Goal: Communication & Community: Answer question/provide support

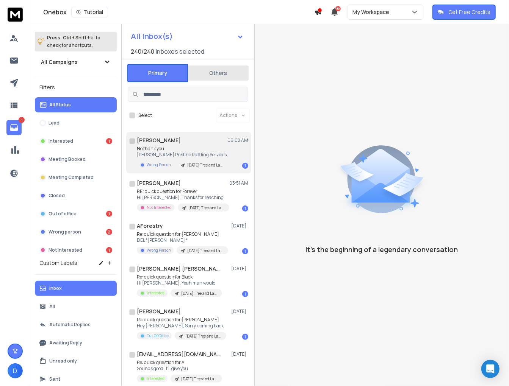
click at [179, 153] on p "Tyree Strickland Pristine Rattling Services," at bounding box center [182, 155] width 91 height 6
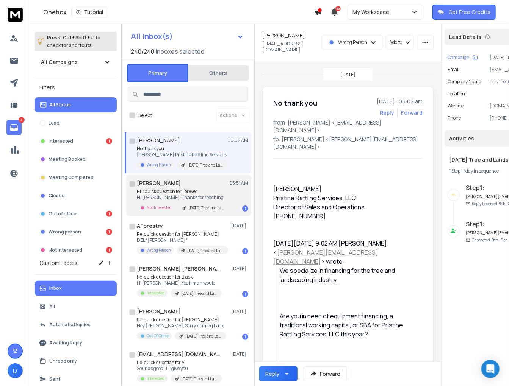
click at [189, 195] on p "Hi David, Thanks for reaching" at bounding box center [182, 198] width 91 height 6
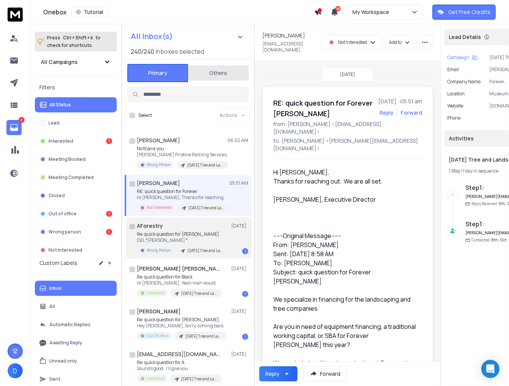
click at [180, 230] on div "AForestry 08 Oct Re: quick question for Altergott DEL *Adam J. Altergott * Wron…" at bounding box center [192, 238] width 111 height 32
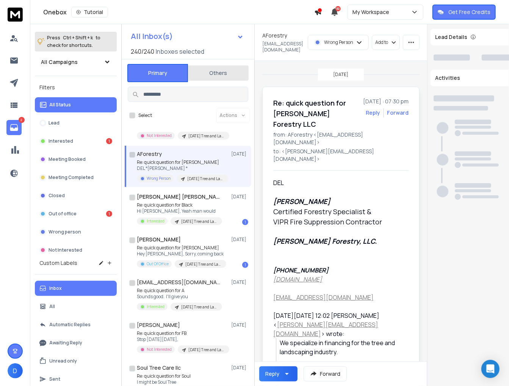
scroll to position [84, 0]
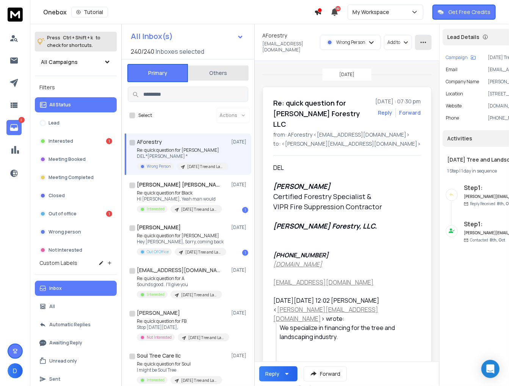
click at [426, 42] on icon "button" at bounding box center [423, 42] width 6 height 1
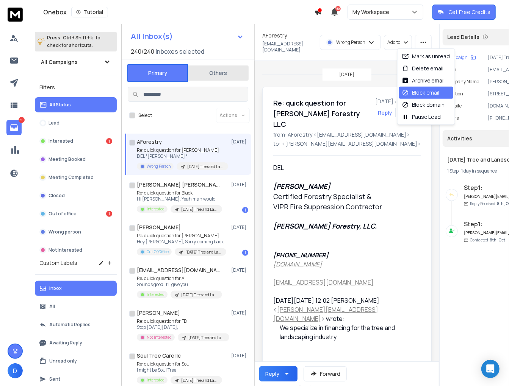
click at [436, 94] on div "Block email" at bounding box center [420, 93] width 37 height 8
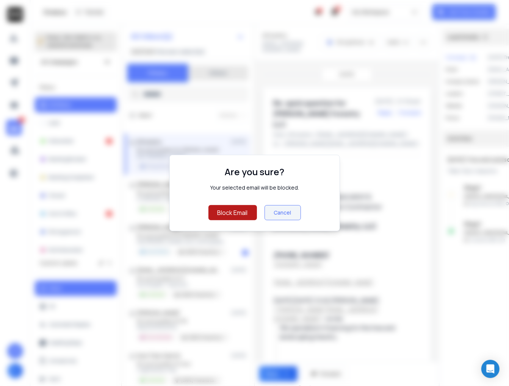
click at [241, 211] on button "Block Email" at bounding box center [232, 212] width 48 height 15
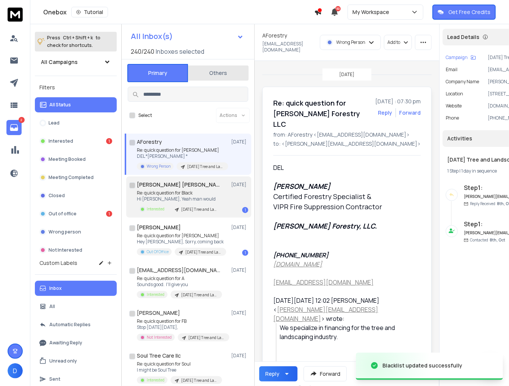
click at [201, 195] on p "Re: quick question for Black" at bounding box center [179, 193] width 85 height 6
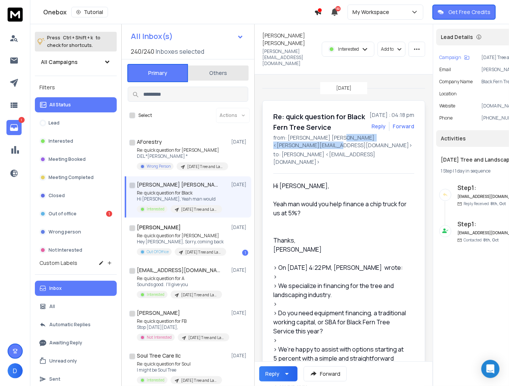
drag, startPoint x: 333, startPoint y: 119, endPoint x: 419, endPoint y: 119, distance: 85.2
click at [414, 134] on p "from: Brooks Black Fern <brooks@blackferntreeservice.com>" at bounding box center [343, 141] width 141 height 15
copy p "[PERSON_NAME][EMAIL_ADDRESS][DOMAIN_NAME]"
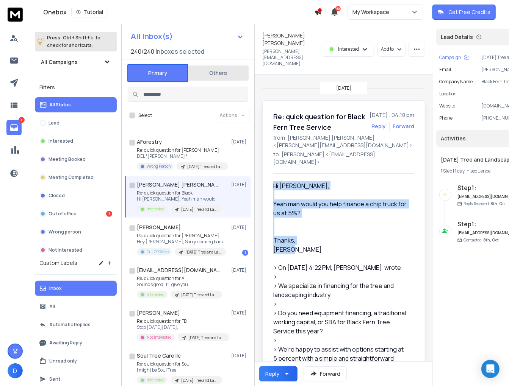
drag, startPoint x: 274, startPoint y: 150, endPoint x: 327, endPoint y: 206, distance: 77.7
click at [324, 207] on div "Hi David, Yeah man would you help finance a chip truck for us at 5%? Thanks, Br…" at bounding box center [343, 375] width 141 height 388
copy div "Hi David, Yeah man would you help finance a chip truck for us at 5%? Thanks, Br…"
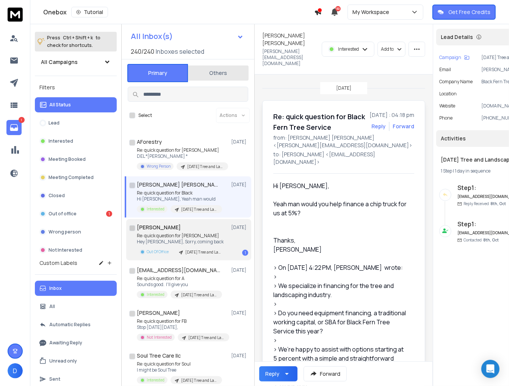
click at [200, 233] on p "Re: quick question for [PERSON_NAME]" at bounding box center [181, 236] width 89 height 6
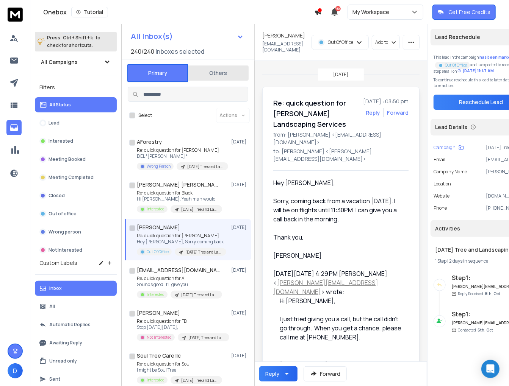
click at [272, 373] on div "Reply" at bounding box center [272, 374] width 14 height 8
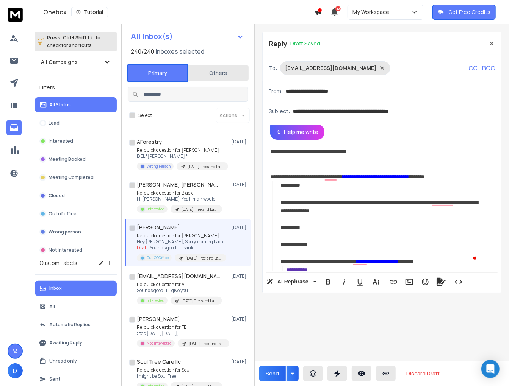
click at [274, 379] on button "Send" at bounding box center [272, 373] width 27 height 15
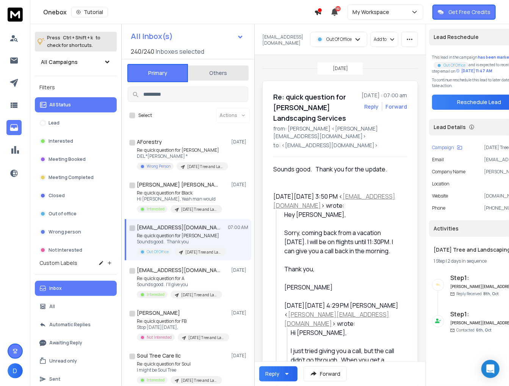
click at [284, 210] on div "Hey David, Sorry, coming back from a vacation today. I will be on flights until…" at bounding box center [342, 251] width 117 height 82
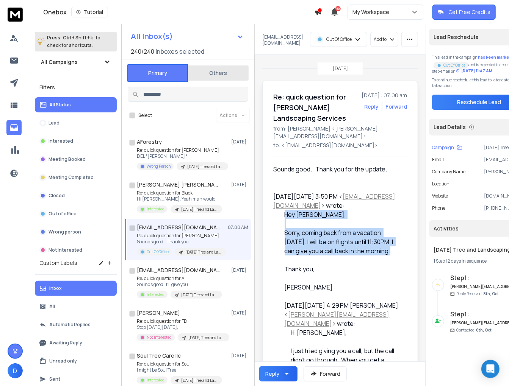
drag, startPoint x: 284, startPoint y: 196, endPoint x: 339, endPoint y: 230, distance: 64.5
click at [339, 230] on div "Hey David, Sorry, coming back from a vacation today. I will be on flights until…" at bounding box center [342, 251] width 117 height 82
copy div "Hey David, Sorry, coming back from a vacation today. I will be on flights until…"
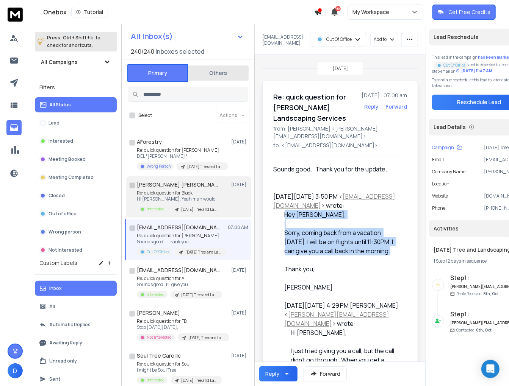
click at [158, 184] on h1 "Brooks Black Fern" at bounding box center [178, 185] width 83 height 8
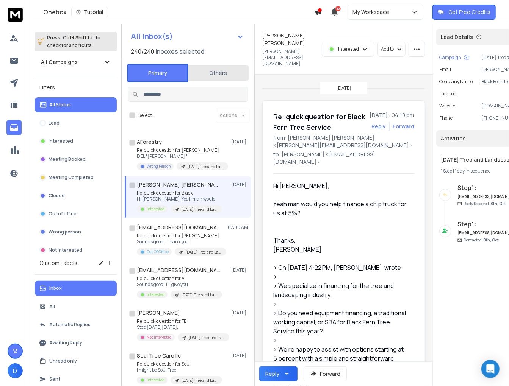
click at [276, 375] on div "Reply" at bounding box center [272, 374] width 14 height 8
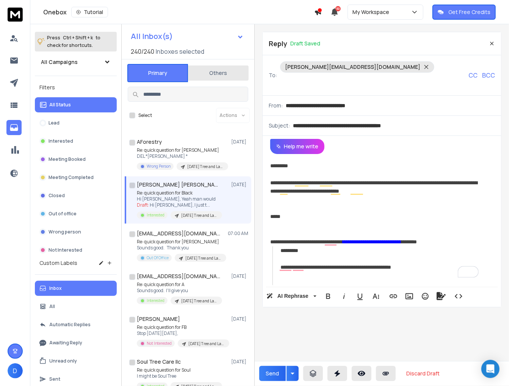
click at [271, 375] on button "Send" at bounding box center [272, 373] width 27 height 15
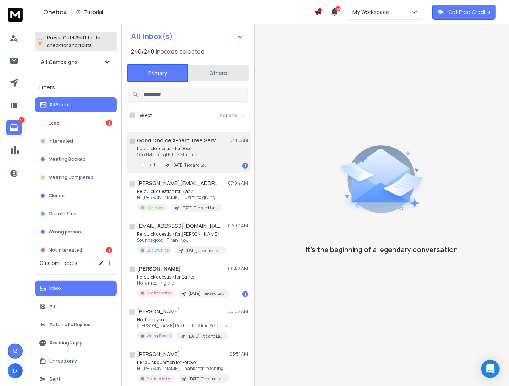
click at [194, 142] on h1 "Good Choice X-pert Tree Service Office" at bounding box center [178, 141] width 83 height 8
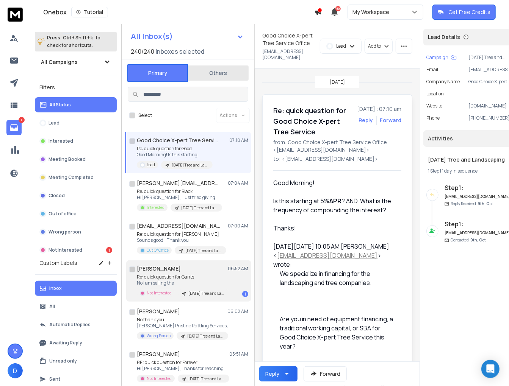
click at [169, 271] on div "Amy Gants 06:52 AM" at bounding box center [192, 269] width 111 height 8
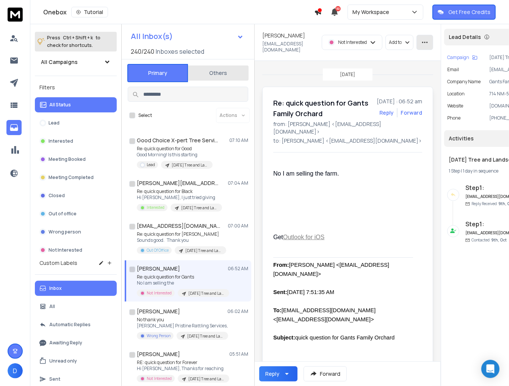
click at [428, 39] on icon "button" at bounding box center [424, 42] width 7 height 7
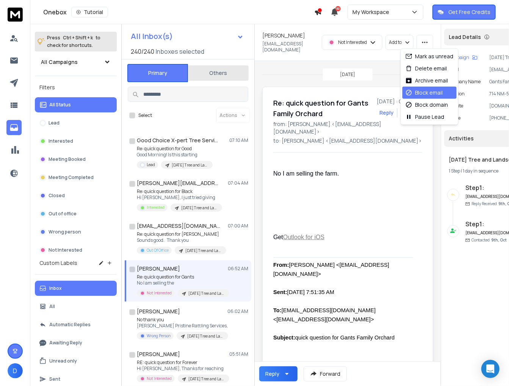
click at [431, 91] on div "Block email" at bounding box center [423, 93] width 37 height 8
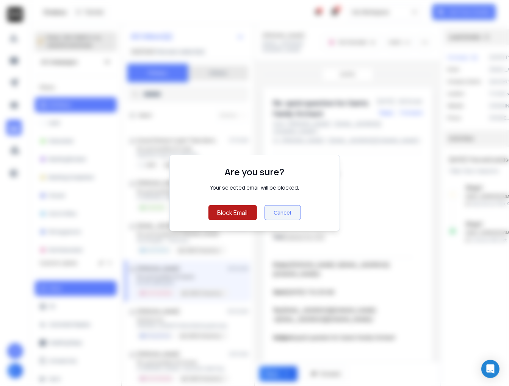
click at [237, 215] on button "Block Email" at bounding box center [232, 212] width 48 height 15
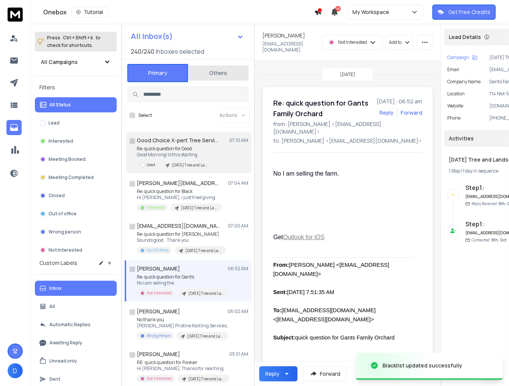
click at [223, 149] on div "Re: quick question for Good Good Morning! Is this starting Lead 9/24/25 Tree an…" at bounding box center [192, 157] width 111 height 23
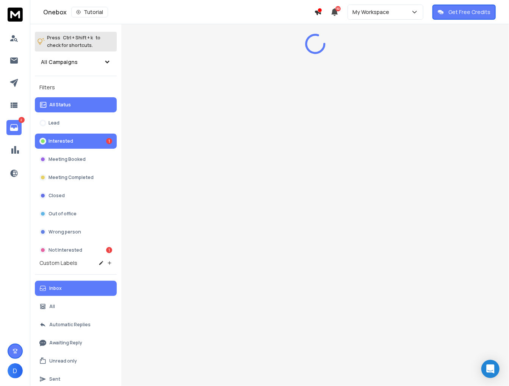
click at [62, 139] on p "Interested" at bounding box center [60, 141] width 25 height 6
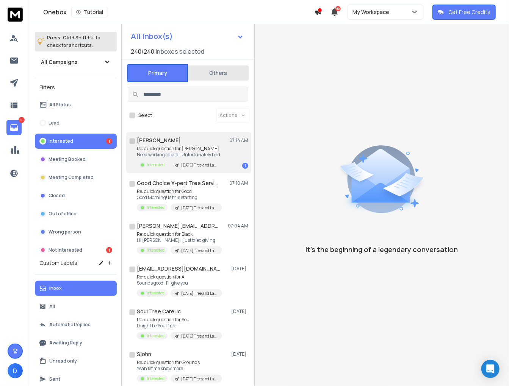
click at [156, 144] on h1 "[PERSON_NAME]" at bounding box center [159, 141] width 44 height 8
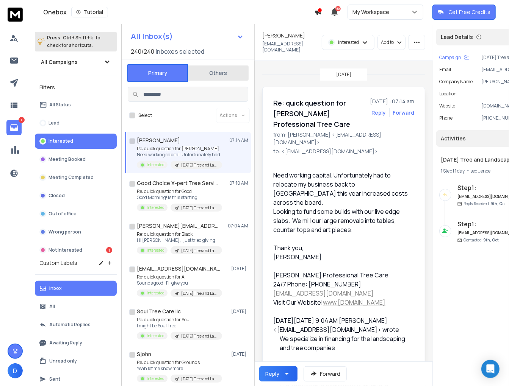
drag, startPoint x: 273, startPoint y: 162, endPoint x: 440, endPoint y: 267, distance: 196.7
click at [406, 277] on div "Need working capital. Unfortunately had to relocate my business back to [GEOGRA…" at bounding box center [340, 239] width 135 height 136
copy div "Need working capital. Unfortunately had to relocate my business back to [GEOGRA…"
click at [355, 289] on div "[EMAIL_ADDRESS][DOMAIN_NAME]" at bounding box center [340, 293] width 135 height 9
drag, startPoint x: 345, startPoint y: 271, endPoint x: 274, endPoint y: 271, distance: 70.8
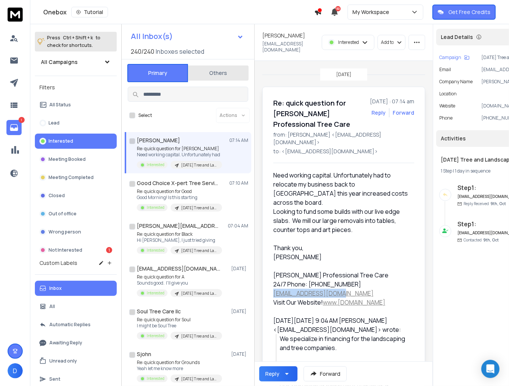
click at [274, 289] on div "RPTreeCare@gmail.com" at bounding box center [340, 293] width 135 height 9
copy link "RPTreeCare@gmail.com"
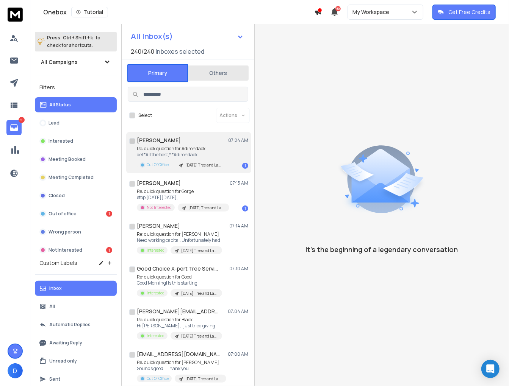
click at [192, 139] on div "Jamie E. Harris 07:24 AM" at bounding box center [192, 141] width 111 height 8
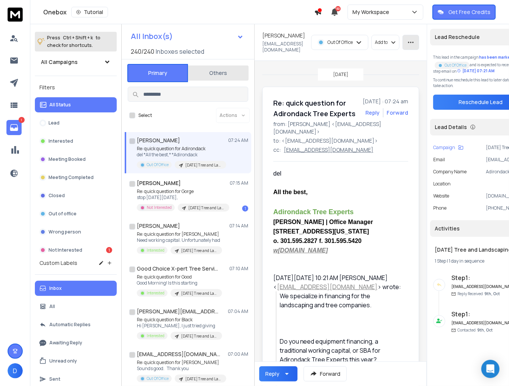
click at [419, 40] on button "button" at bounding box center [410, 42] width 17 height 15
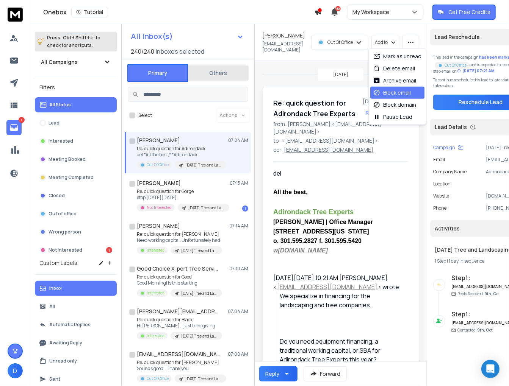
click at [395, 92] on div "Block email" at bounding box center [391, 93] width 37 height 8
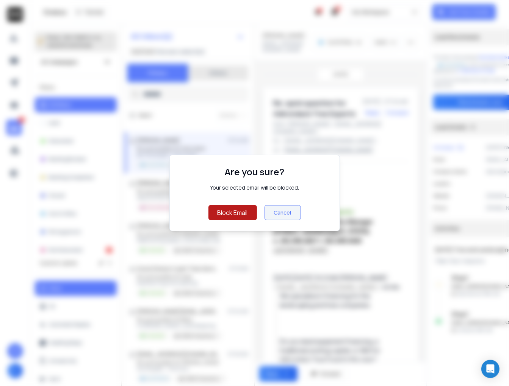
click at [235, 211] on button "Block Email" at bounding box center [232, 212] width 48 height 15
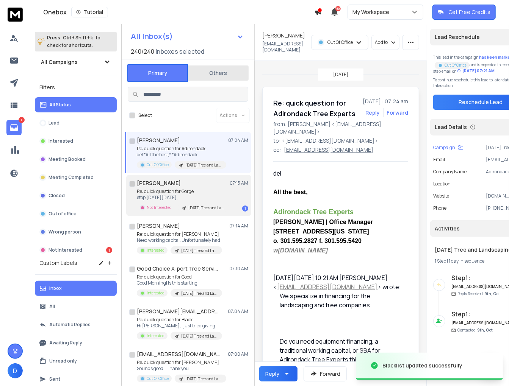
click at [187, 188] on div "Josh Woolsey 07:15 AM Re: quick question for Gorge stop On Thu, Oct 9, Not Inte…" at bounding box center [192, 196] width 111 height 32
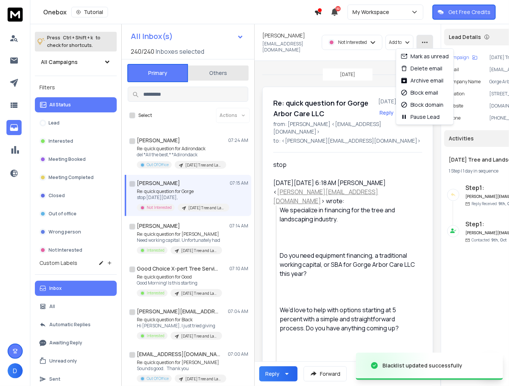
click at [428, 40] on icon "button" at bounding box center [424, 42] width 7 height 7
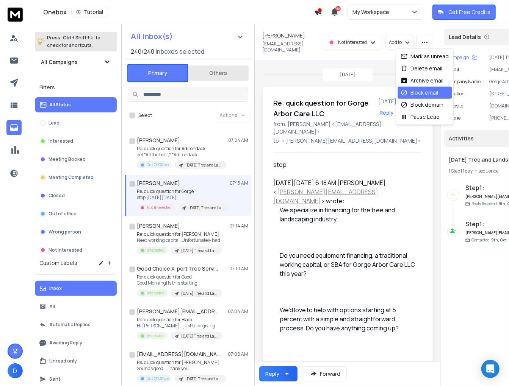
click at [427, 95] on div "Block email" at bounding box center [418, 93] width 37 height 8
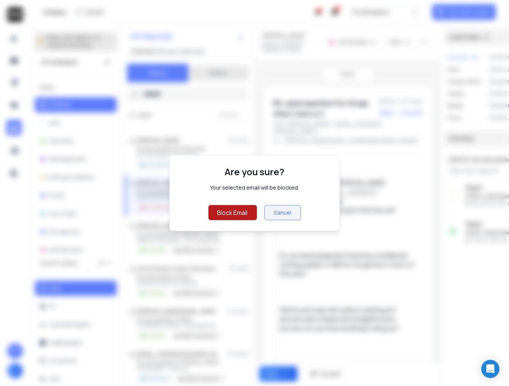
click at [231, 215] on button "Block Email" at bounding box center [232, 212] width 48 height 15
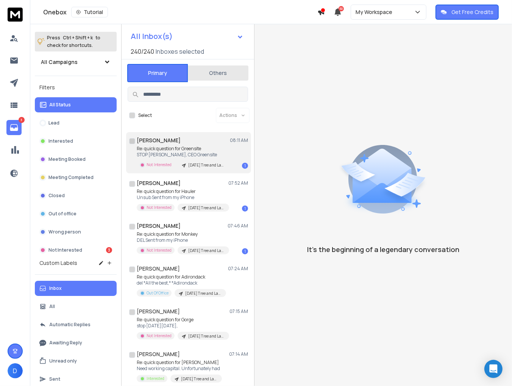
click at [192, 149] on p "Re: quick question for Greensite" at bounding box center [182, 149] width 91 height 6
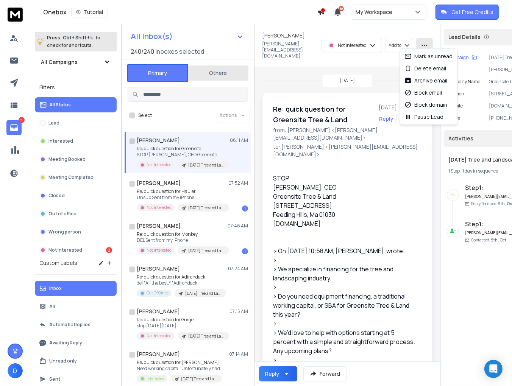
click at [428, 42] on icon "button" at bounding box center [424, 45] width 7 height 7
click at [430, 90] on div "Block email" at bounding box center [423, 93] width 37 height 8
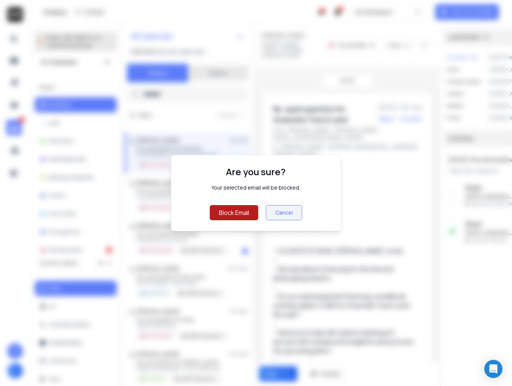
click at [225, 212] on button "Block Email" at bounding box center [234, 212] width 48 height 15
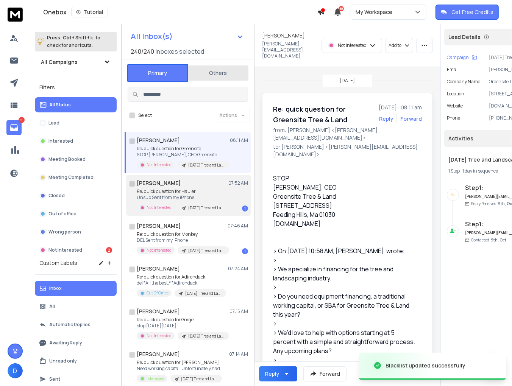
click at [183, 195] on p "Unsub Sent from my iPhone" at bounding box center [182, 198] width 91 height 6
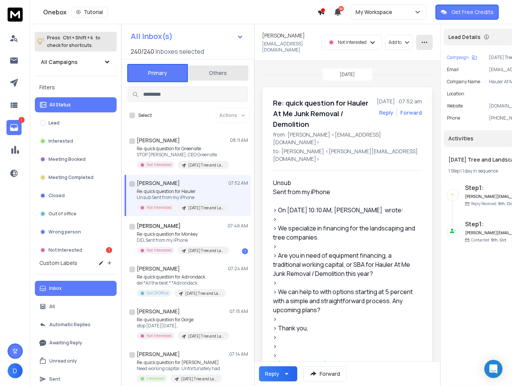
click at [433, 39] on button "button" at bounding box center [424, 42] width 17 height 15
click at [440, 91] on div "Block email" at bounding box center [435, 93] width 37 height 8
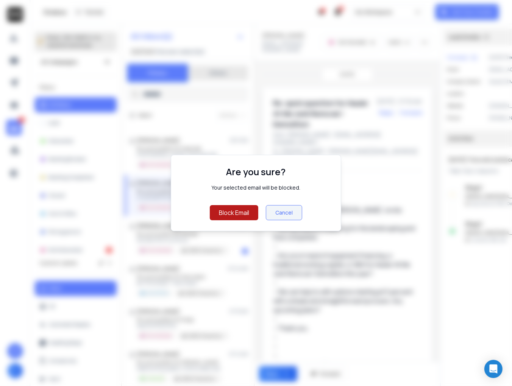
click at [221, 213] on button "Block Email" at bounding box center [234, 212] width 48 height 15
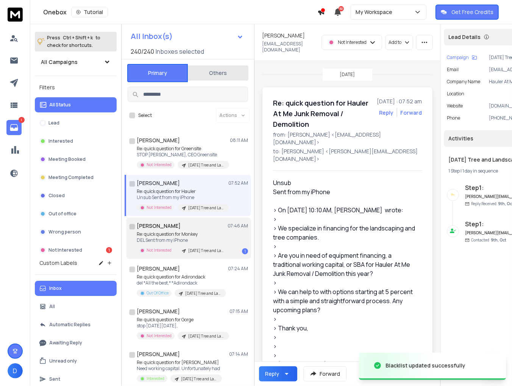
click at [197, 239] on p "DEL Sent from my iPhone" at bounding box center [182, 240] width 91 height 6
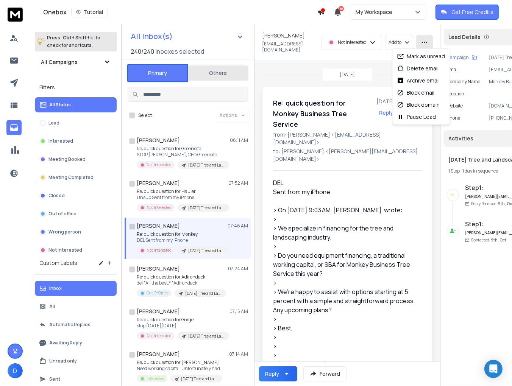
click at [428, 39] on icon "button" at bounding box center [424, 42] width 7 height 7
click at [423, 91] on div "Block email" at bounding box center [415, 93] width 37 height 8
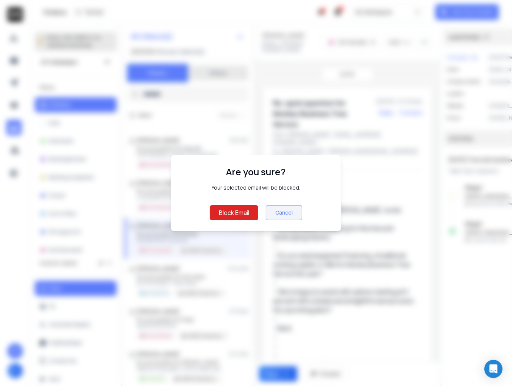
drag, startPoint x: 244, startPoint y: 213, endPoint x: 243, endPoint y: 185, distance: 28.0
click at [243, 212] on button "Block Email" at bounding box center [234, 212] width 48 height 15
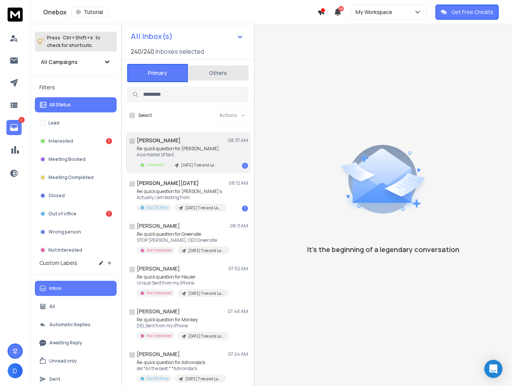
click at [185, 153] on p "As a matter of fact," at bounding box center [179, 155] width 85 height 6
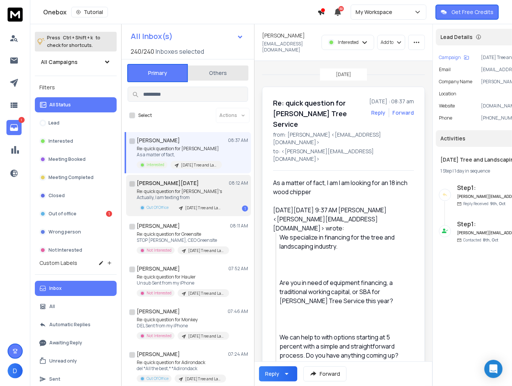
drag, startPoint x: 175, startPoint y: 192, endPoint x: 214, endPoint y: 180, distance: 40.7
click at [175, 192] on p "Re: quick question for [PERSON_NAME]'s" at bounding box center [181, 192] width 89 height 6
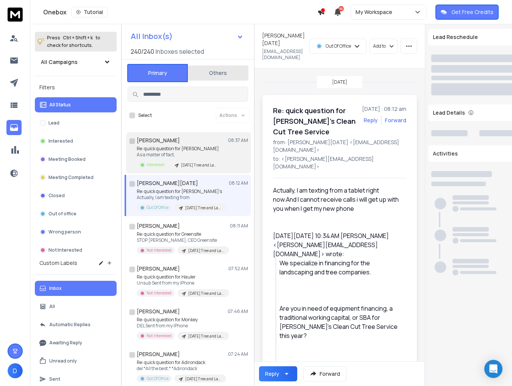
click at [197, 148] on p "Re: quick question for [PERSON_NAME]" at bounding box center [179, 149] width 85 height 6
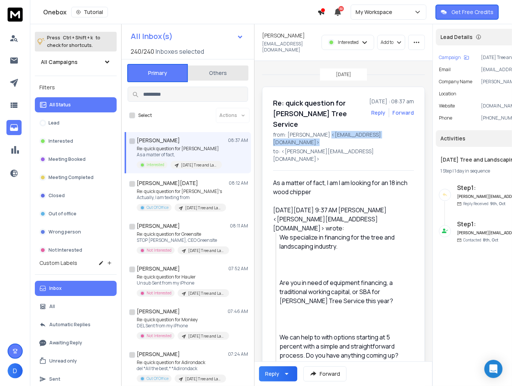
drag, startPoint x: 327, startPoint y: 118, endPoint x: 407, endPoint y: 119, distance: 80.3
click at [407, 131] on p "from: Oscar Moreno <oscartreeservice1987@gmail.com>" at bounding box center [343, 138] width 141 height 15
copy p "[EMAIL_ADDRESS][DOMAIN_NAME]"
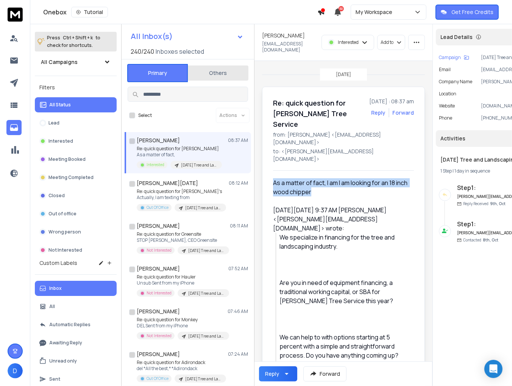
drag, startPoint x: 301, startPoint y: 159, endPoint x: 320, endPoint y: 193, distance: 38.9
click at [273, 178] on div "As a matter of fact, I am I am looking for an 18 inch wood chipper" at bounding box center [340, 187] width 135 height 18
copy div "As a matter of fact, I am I am looking for an 18 inch wood chipper"
click at [276, 371] on div "Reply" at bounding box center [272, 374] width 14 height 8
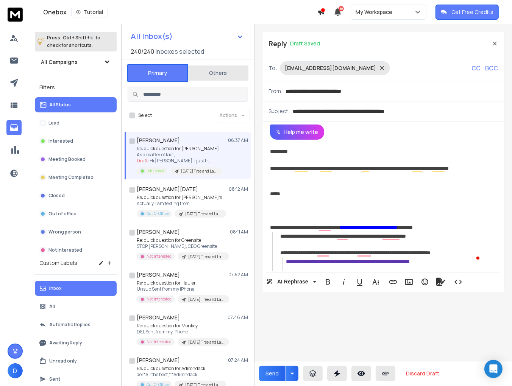
drag, startPoint x: 273, startPoint y: 371, endPoint x: 276, endPoint y: 367, distance: 5.1
click at [273, 371] on button "Send" at bounding box center [272, 373] width 27 height 15
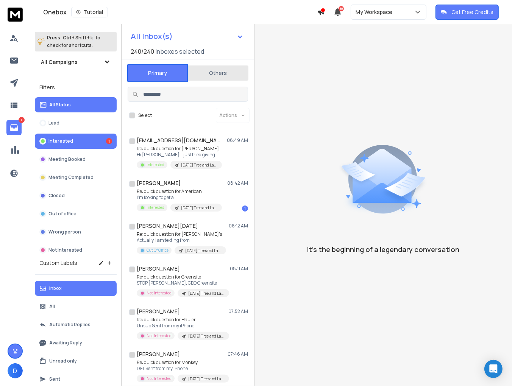
click at [93, 141] on button "Interested 1" at bounding box center [76, 141] width 82 height 15
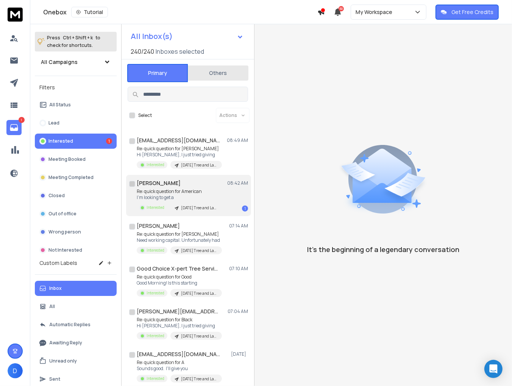
click at [175, 191] on p "Re: quick question for American" at bounding box center [179, 192] width 85 height 6
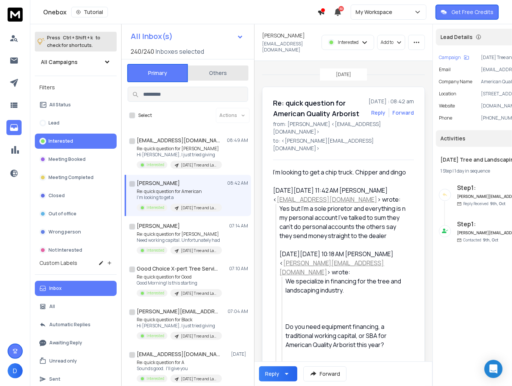
drag, startPoint x: 321, startPoint y: 119, endPoint x: 418, endPoint y: 118, distance: 97.0
click at [414, 120] on p "from: [PERSON_NAME] <[EMAIL_ADDRESS][DOMAIN_NAME]>" at bounding box center [343, 127] width 141 height 15
copy p "[EMAIL_ADDRESS][DOMAIN_NAME]"
click at [320, 168] on div "I'm looking to get a chip truck. Chipper and dingo" at bounding box center [340, 172] width 135 height 9
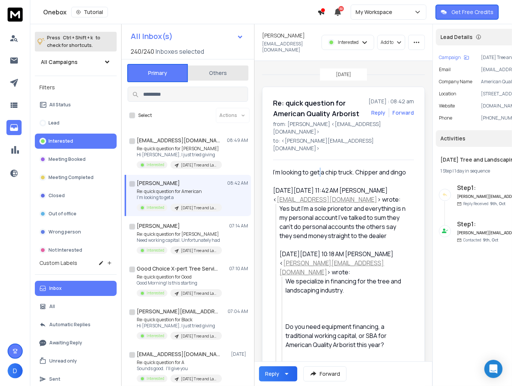
click at [320, 168] on div "I'm looking to get a chip truck. Chipper and dingo" at bounding box center [340, 172] width 135 height 9
click at [353, 168] on div "I'm looking to get a chip truck. Chipper and dingo" at bounding box center [340, 172] width 135 height 9
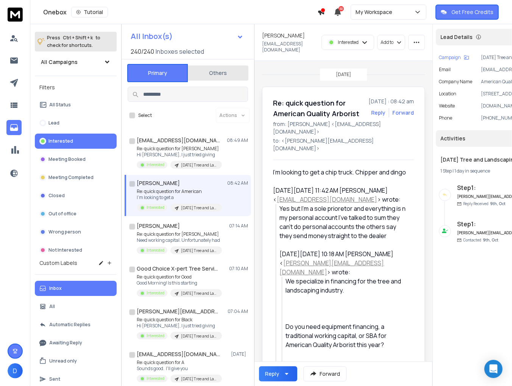
copy div "."
click at [269, 372] on div "Reply" at bounding box center [272, 374] width 14 height 8
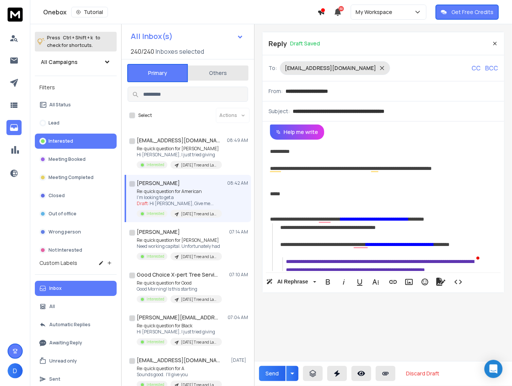
click at [270, 370] on button "Send" at bounding box center [272, 373] width 27 height 15
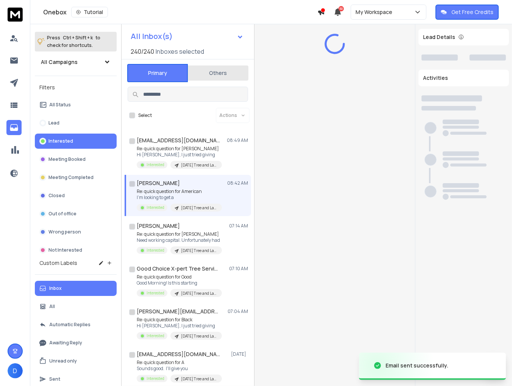
click at [347, 182] on div at bounding box center [335, 217] width 161 height 386
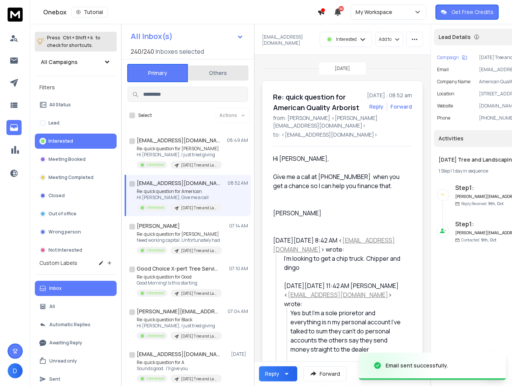
click at [331, 168] on div "Hi Travis, Give me a call at 951-223-4777 when you get a chance so I can help y…" at bounding box center [339, 186] width 133 height 64
copy div "Give me a call at [PHONE_NUMBER] when you get a chance so I can help you financ…"
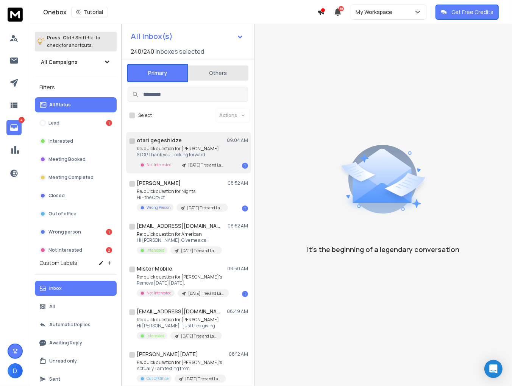
drag, startPoint x: 190, startPoint y: 148, endPoint x: 223, endPoint y: 153, distance: 32.9
click at [190, 148] on p "Re: quick question for [PERSON_NAME]" at bounding box center [182, 149] width 91 height 6
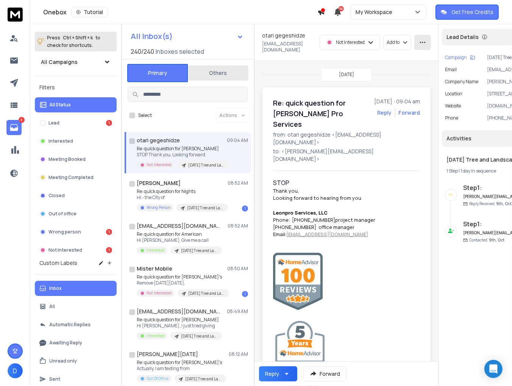
click at [426, 40] on icon "button" at bounding box center [422, 42] width 7 height 7
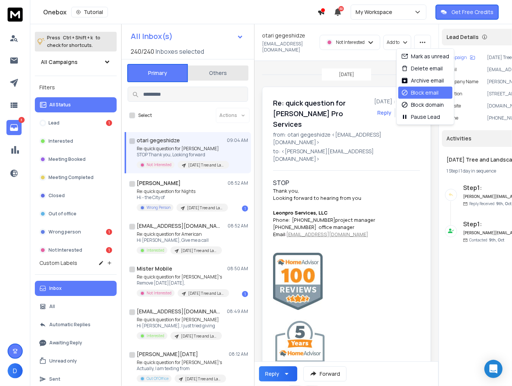
click at [421, 91] on div "Block email" at bounding box center [420, 93] width 37 height 8
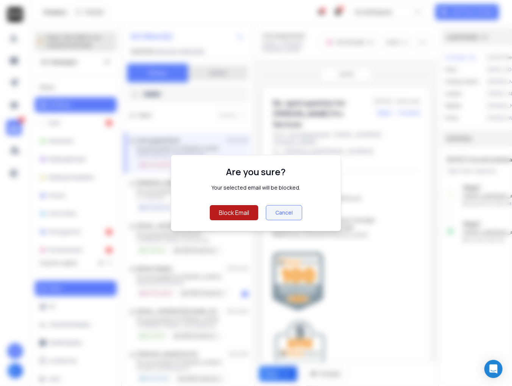
click at [227, 209] on button "Block Email" at bounding box center [234, 212] width 48 height 15
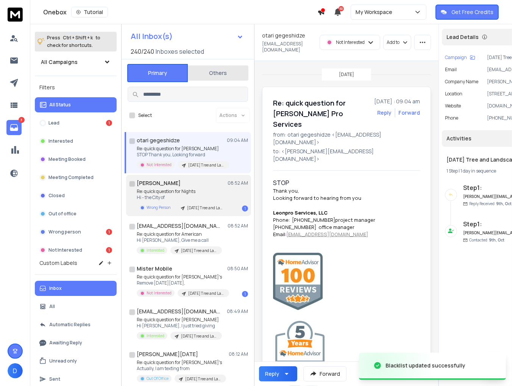
click at [182, 193] on p "Re: quick question for Nights" at bounding box center [182, 192] width 91 height 6
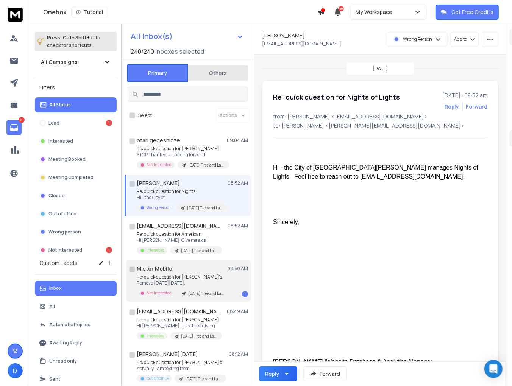
click at [180, 268] on div "Mister Mobile 08:50 AM" at bounding box center [192, 269] width 111 height 8
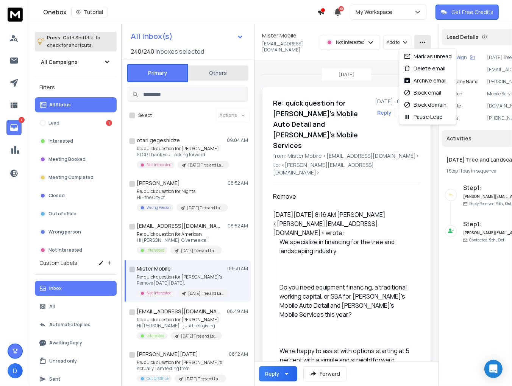
click at [431, 41] on button "button" at bounding box center [422, 42] width 17 height 15
click at [429, 95] on div "Block email" at bounding box center [422, 93] width 37 height 8
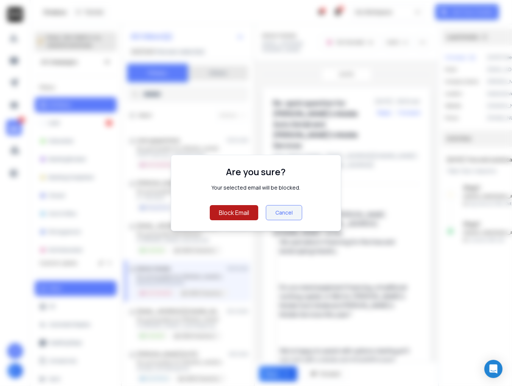
click at [234, 211] on button "Block Email" at bounding box center [234, 212] width 48 height 15
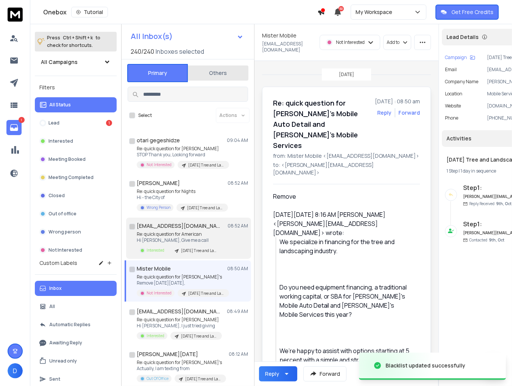
click at [190, 239] on p "Hi [PERSON_NAME], Give me a call" at bounding box center [179, 240] width 85 height 6
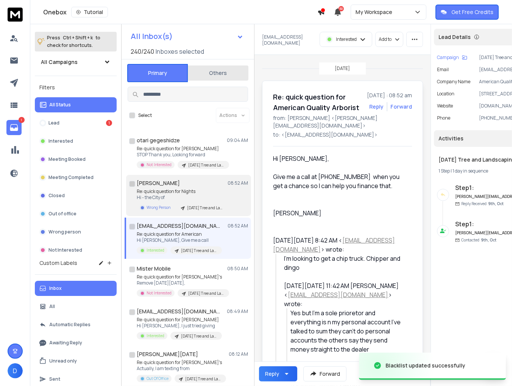
click at [178, 191] on p "Re: quick question for Nights" at bounding box center [182, 192] width 91 height 6
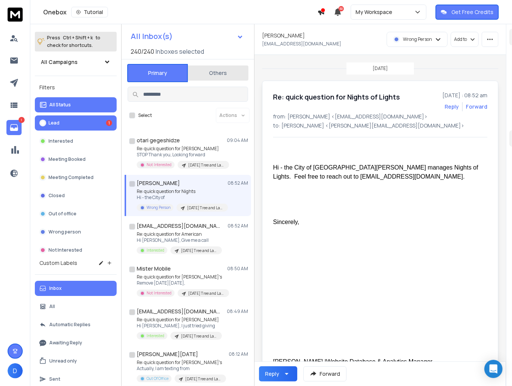
click at [65, 123] on button "Lead 1" at bounding box center [76, 123] width 82 height 15
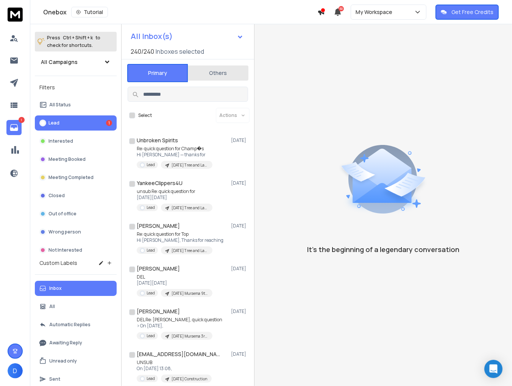
click at [65, 359] on p "Unread only" at bounding box center [63, 361] width 28 height 6
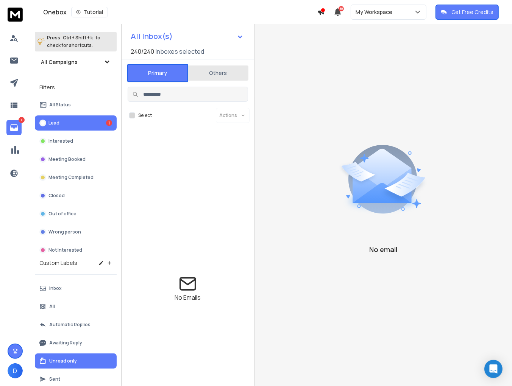
click at [71, 118] on button "Lead 1" at bounding box center [76, 123] width 82 height 15
click at [13, 122] on link "1" at bounding box center [13, 127] width 15 height 15
click at [55, 103] on p "All Status" at bounding box center [60, 105] width 22 height 6
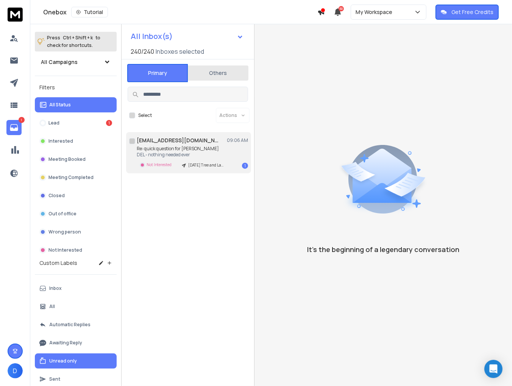
click at [169, 150] on p "Re: quick question for [PERSON_NAME]" at bounding box center [182, 149] width 91 height 6
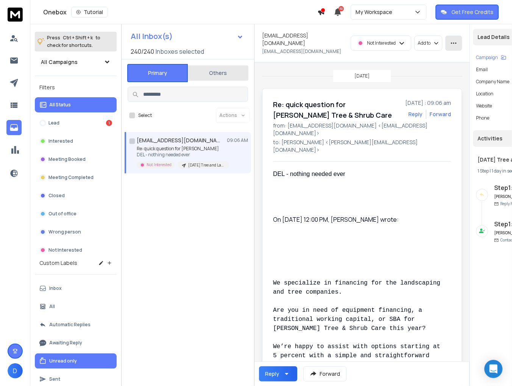
click at [450, 40] on icon "button" at bounding box center [453, 43] width 7 height 7
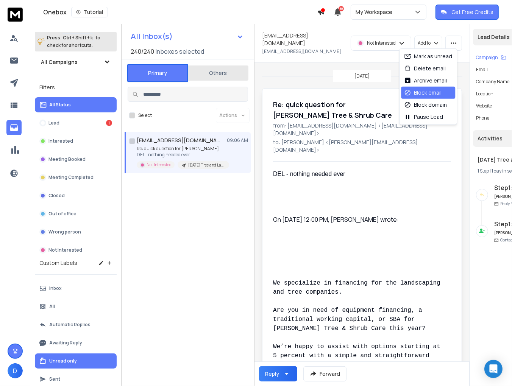
click at [428, 90] on div "Block email" at bounding box center [422, 93] width 37 height 8
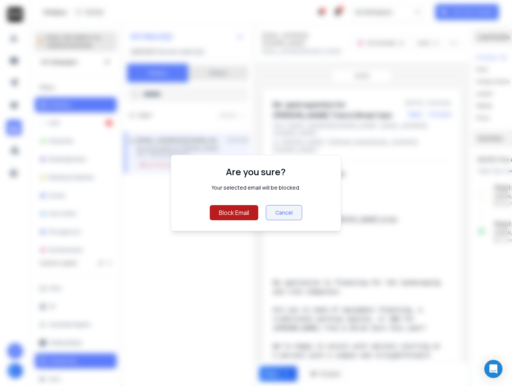
click at [228, 214] on button "Block Email" at bounding box center [234, 212] width 48 height 15
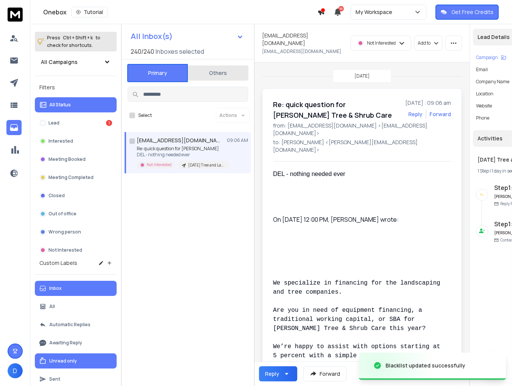
click at [69, 289] on button "Inbox" at bounding box center [76, 288] width 82 height 15
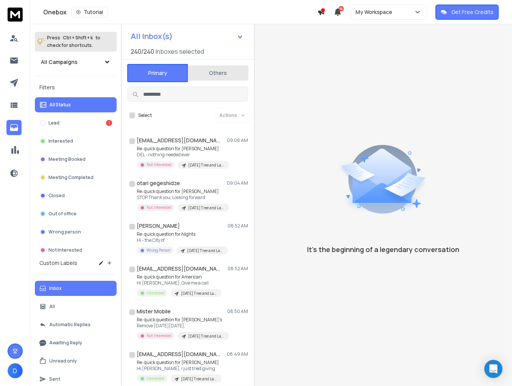
click at [193, 93] on input at bounding box center [188, 94] width 120 height 15
paste input "**********"
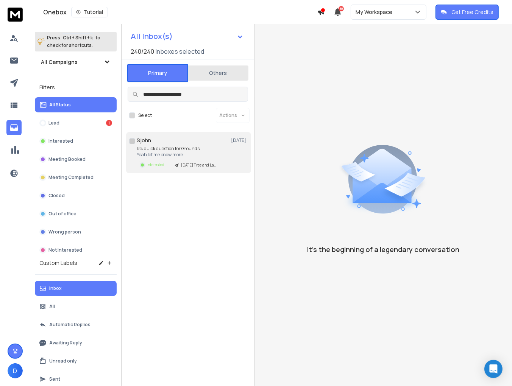
type input "**********"
click at [176, 147] on p "Re: quick question for Grounds" at bounding box center [179, 149] width 85 height 6
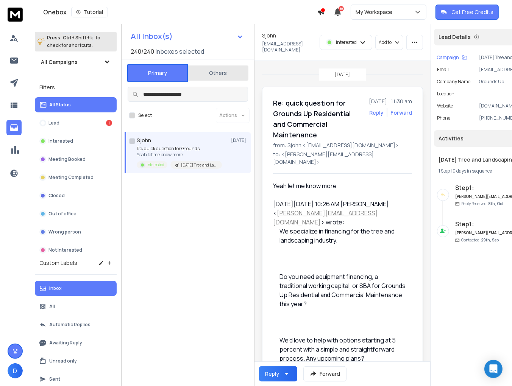
click at [269, 375] on div "Reply" at bounding box center [272, 374] width 14 height 8
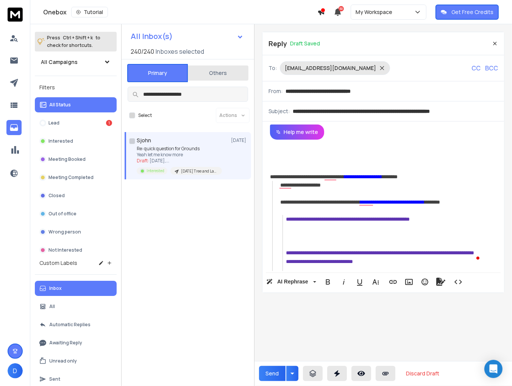
click at [295, 152] on div "To enrich screen reader interactions, please activate Accessibility in Grammarl…" at bounding box center [383, 151] width 227 height 8
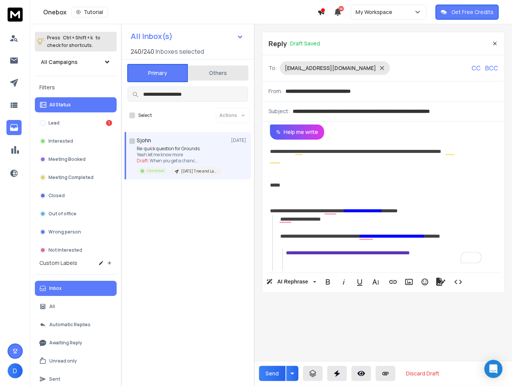
click at [269, 367] on button "Send" at bounding box center [272, 373] width 27 height 15
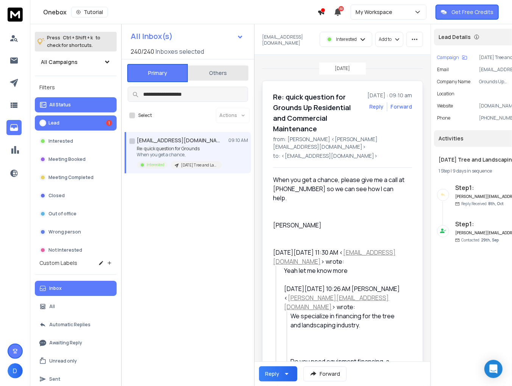
click at [77, 122] on button "Lead 1" at bounding box center [76, 123] width 82 height 15
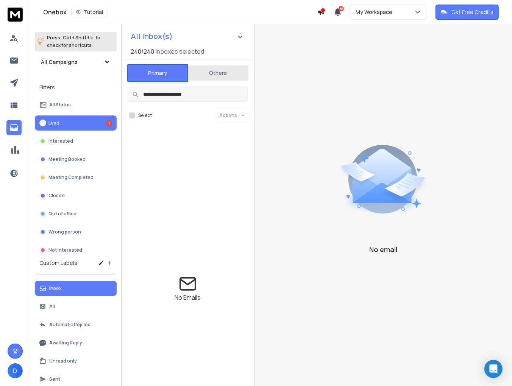
click at [80, 290] on button "Inbox" at bounding box center [76, 288] width 82 height 15
click at [161, 95] on input "**********" at bounding box center [188, 94] width 120 height 15
